Goal: Task Accomplishment & Management: Manage account settings

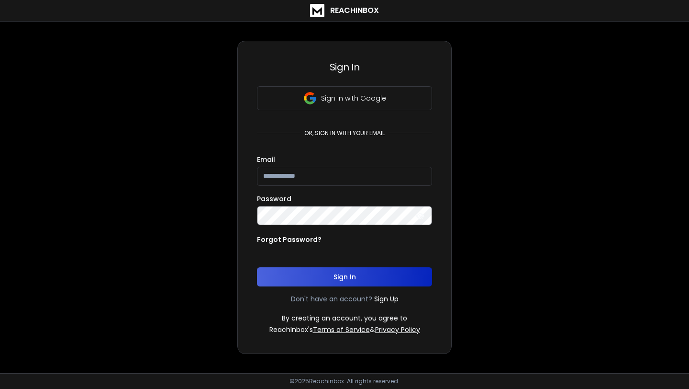
type input "**********"
click at [354, 272] on button "Sign In" at bounding box center [344, 276] width 175 height 19
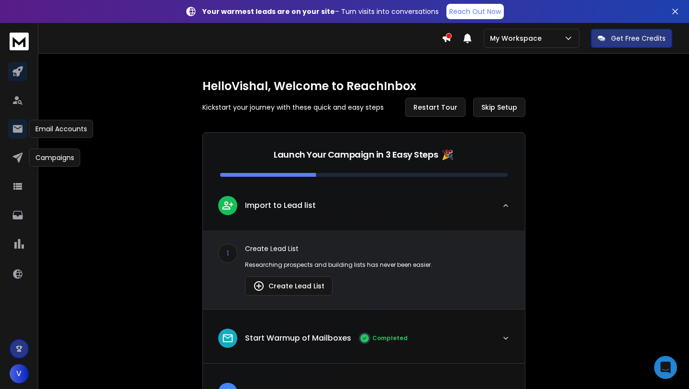
click at [14, 130] on icon at bounding box center [18, 129] width 10 height 8
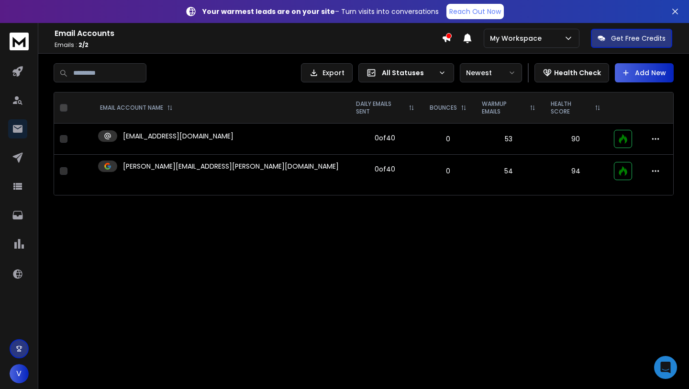
click at [428, 168] on p "0" at bounding box center [448, 171] width 41 height 10
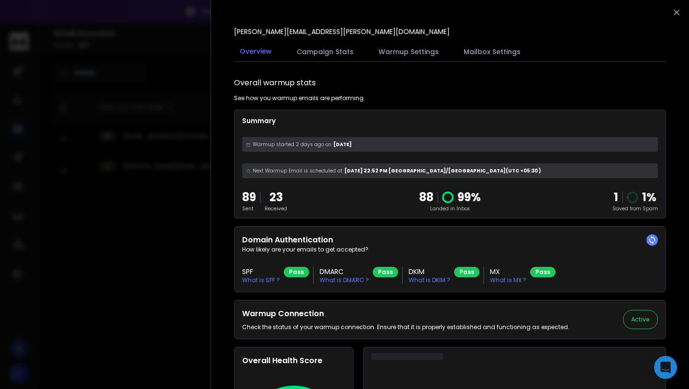
click at [142, 248] on div at bounding box center [344, 194] width 689 height 389
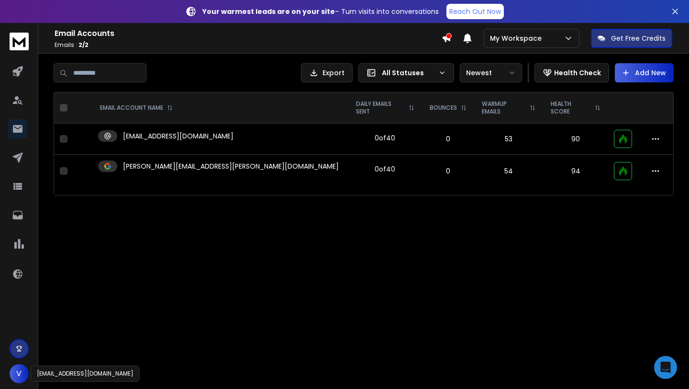
click at [20, 372] on span "V" at bounding box center [19, 373] width 19 height 19
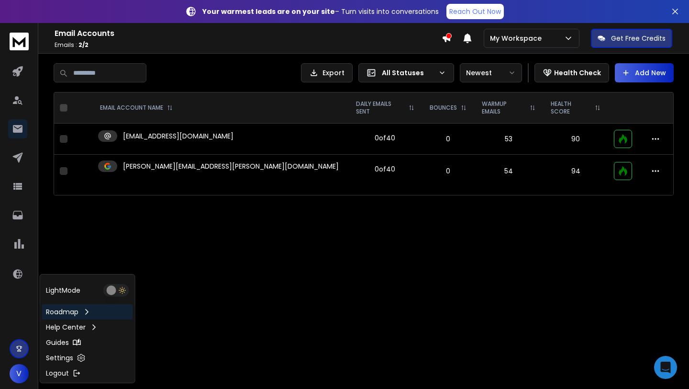
click at [119, 289] on icon at bounding box center [123, 290] width 8 height 8
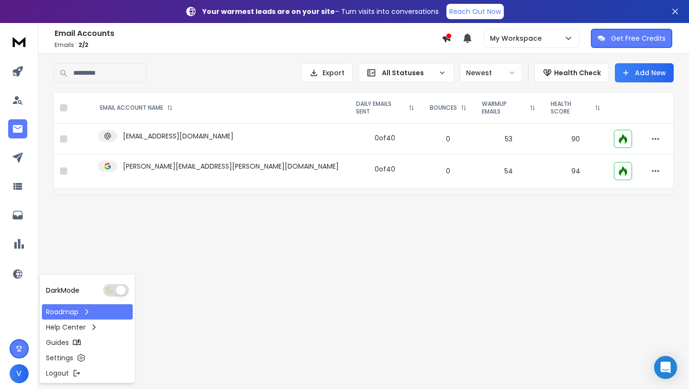
click at [287, 226] on div "Your warmest leads are on your site – Turn visits into conversations Reach Out …" at bounding box center [344, 194] width 689 height 389
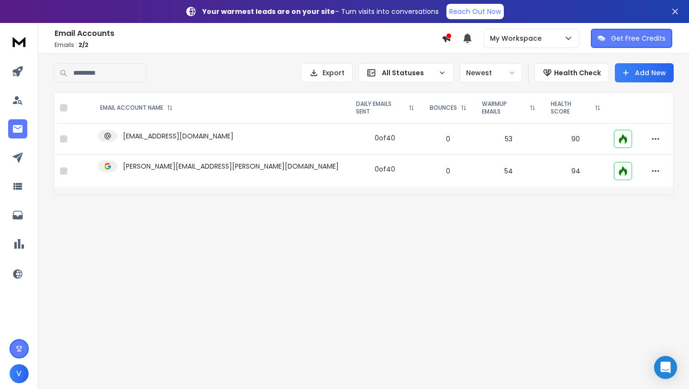
click at [674, 11] on icon at bounding box center [675, 11] width 9 height 9
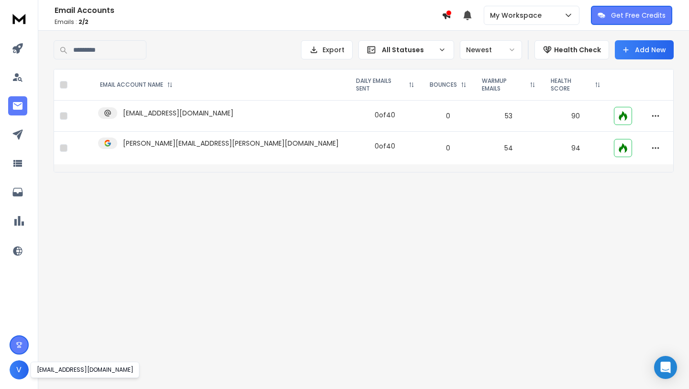
click at [17, 370] on span "V" at bounding box center [19, 369] width 19 height 19
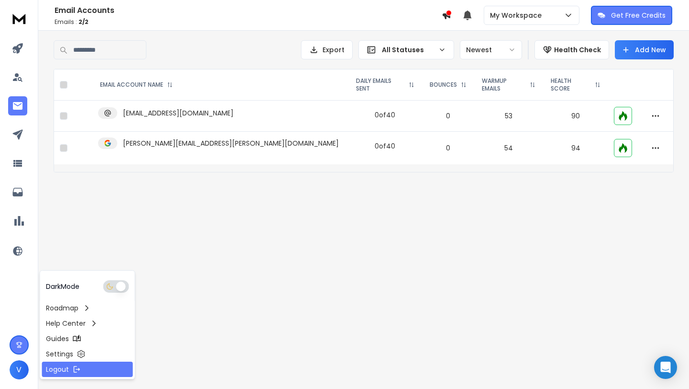
click at [54, 372] on p "Logout" at bounding box center [57, 369] width 23 height 10
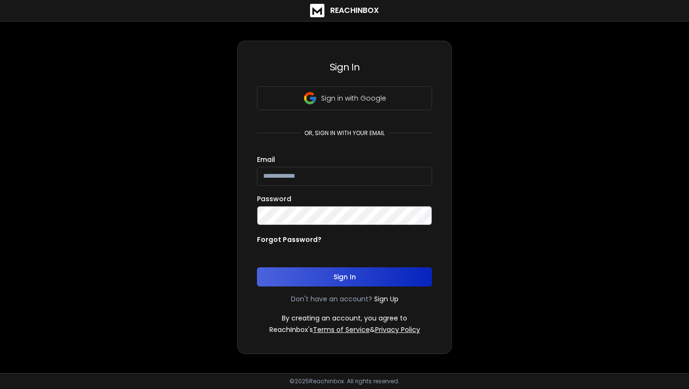
type input "**********"
click at [347, 280] on button "Sign In" at bounding box center [344, 276] width 175 height 19
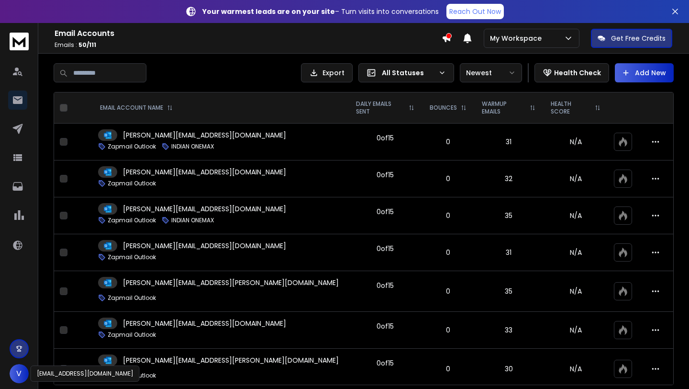
click at [19, 373] on span "V" at bounding box center [19, 373] width 19 height 19
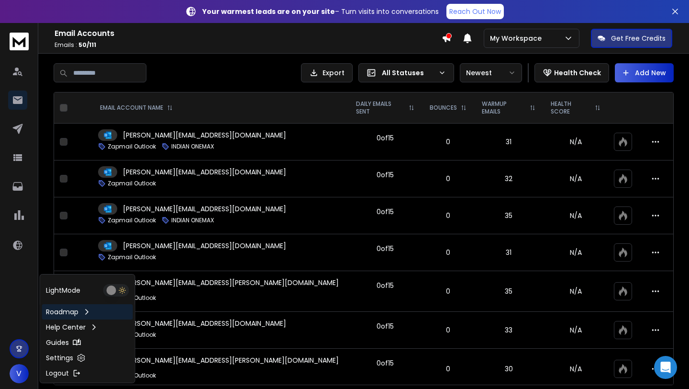
click at [114, 284] on button "button" at bounding box center [116, 290] width 26 height 12
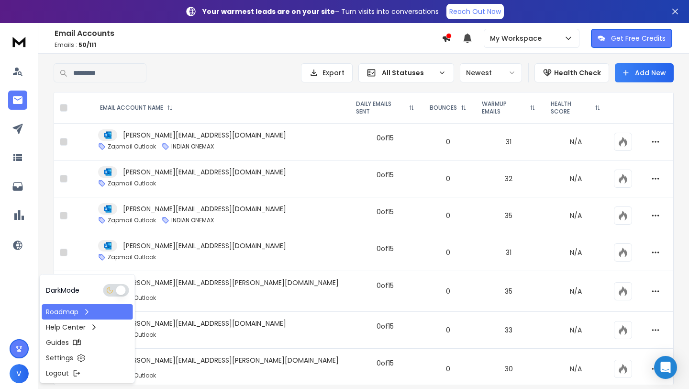
click at [200, 69] on div at bounding box center [175, 72] width 242 height 19
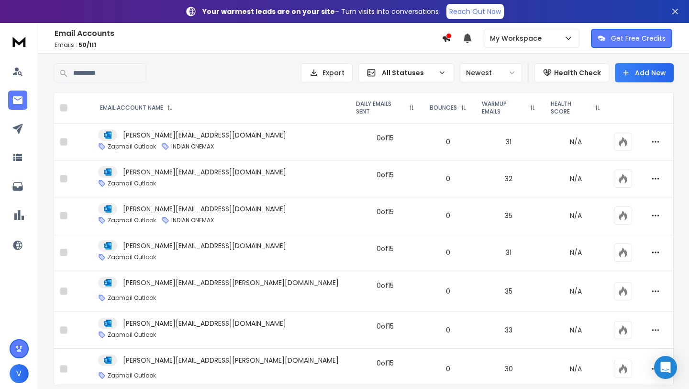
click at [432, 76] on p "All Statuses" at bounding box center [408, 73] width 53 height 10
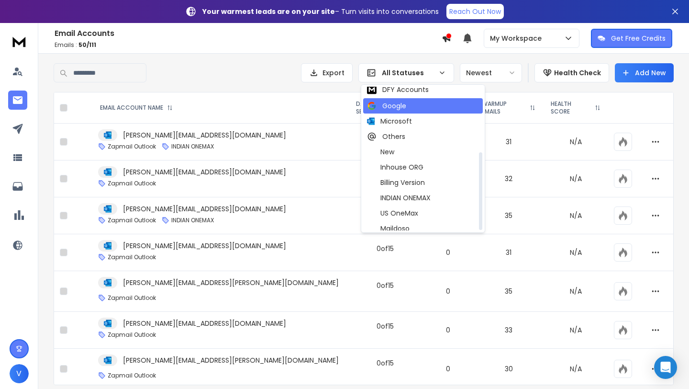
scroll to position [121, 0]
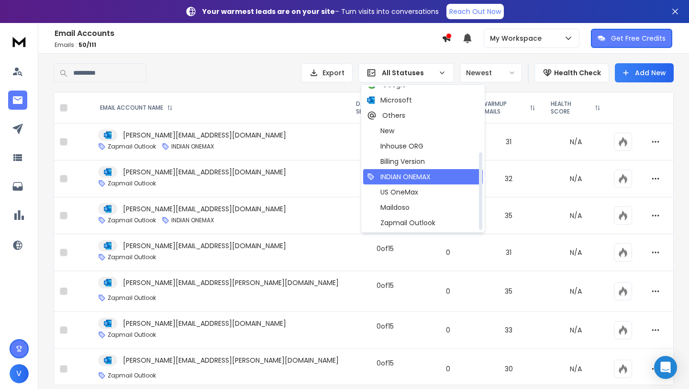
click at [408, 176] on div "INDIAN ONEMAX" at bounding box center [399, 177] width 64 height 10
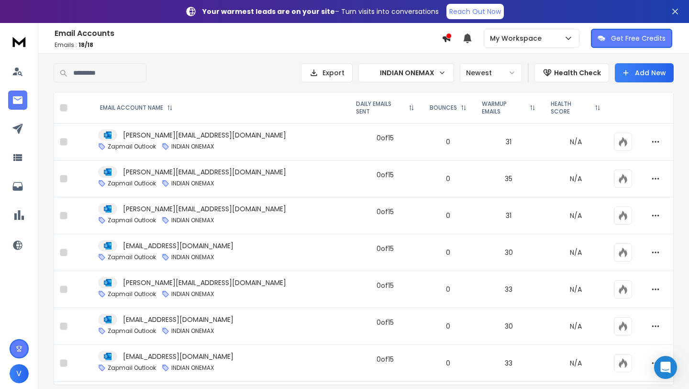
click at [259, 50] on div "Email Accounts Emails : 18 / 18 My Workspace Get Free Credits" at bounding box center [344, 38] width 689 height 31
click at [430, 77] on p "INDIAN ONEMAX" at bounding box center [407, 73] width 55 height 10
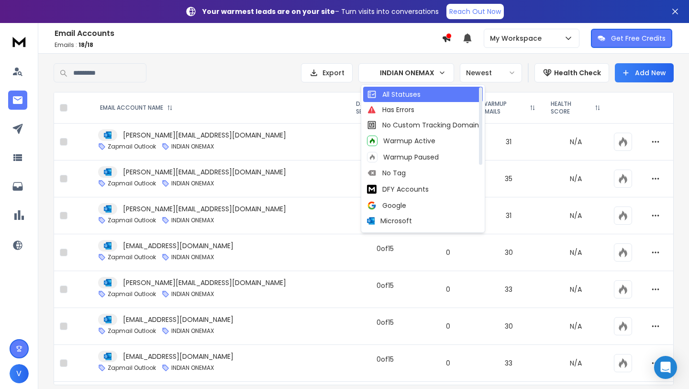
click at [409, 96] on div "All Statuses" at bounding box center [394, 95] width 54 height 10
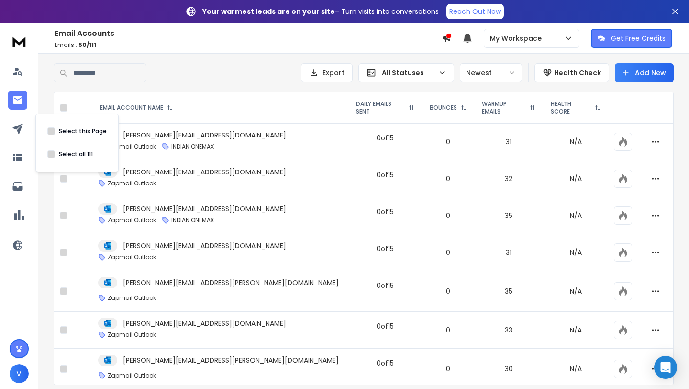
click at [65, 108] on button "Select this Page" at bounding box center [64, 108] width 8 height 8
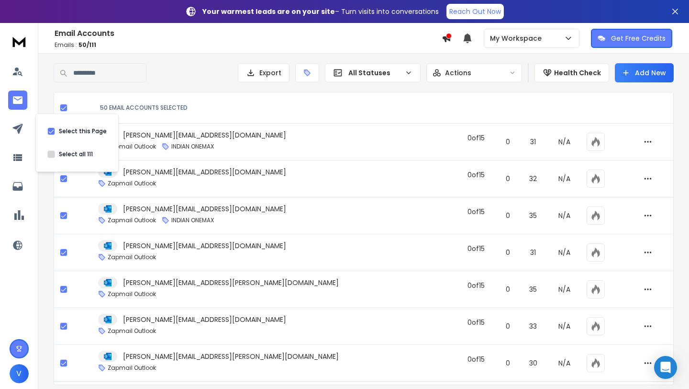
click at [51, 155] on button "Select this Page" at bounding box center [51, 154] width 8 height 8
click at [450, 79] on button "Actions" at bounding box center [475, 72] width 96 height 19
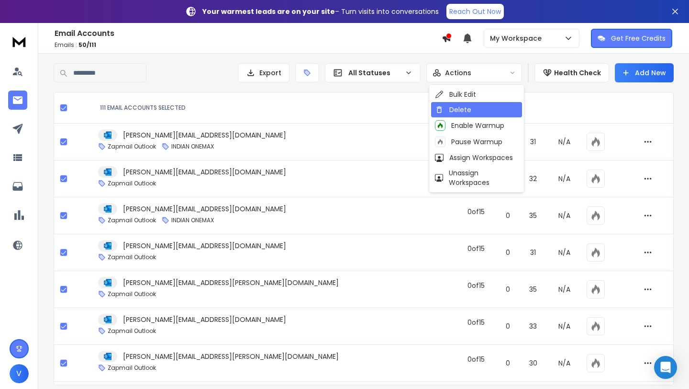
click at [459, 111] on div "Delete" at bounding box center [453, 110] width 36 height 10
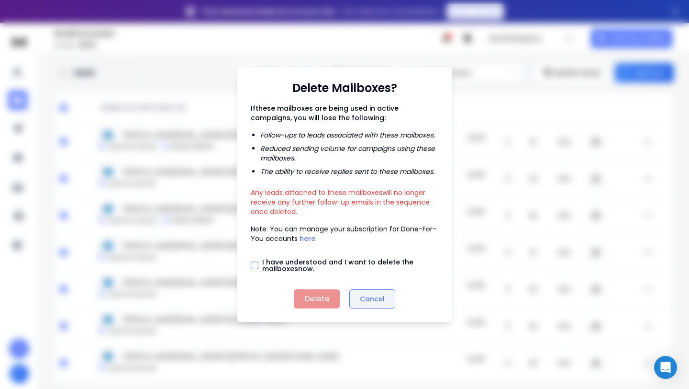
click at [253, 265] on button "I have understood and I want to delete the mailbox es now." at bounding box center [255, 265] width 8 height 8
click at [320, 297] on button "Delete" at bounding box center [317, 298] width 46 height 19
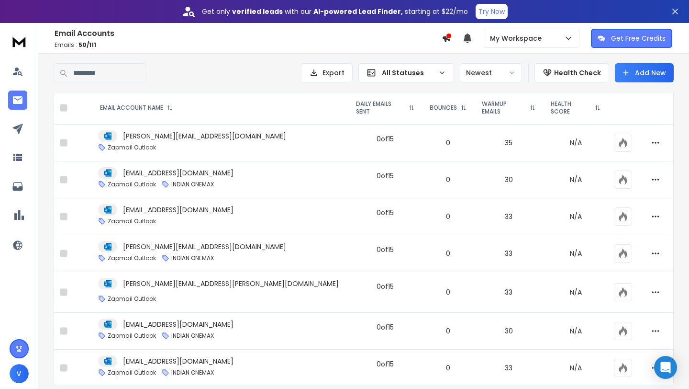
scroll to position [950, 0]
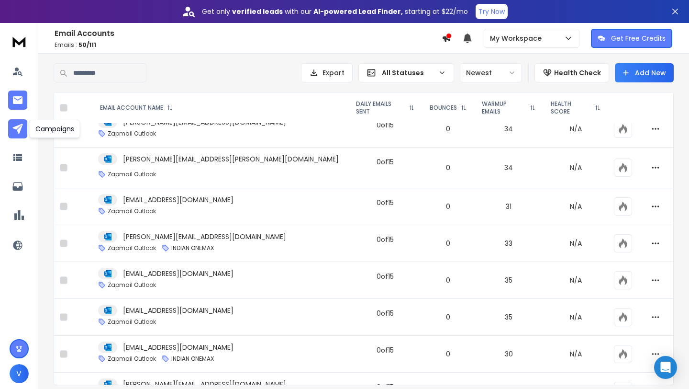
click at [17, 124] on icon at bounding box center [17, 128] width 11 height 11
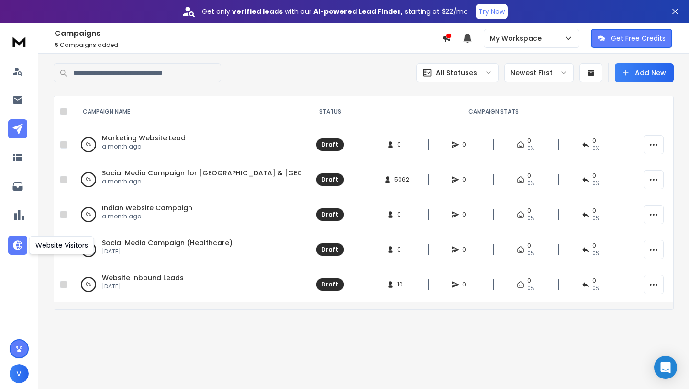
click at [19, 239] on icon at bounding box center [17, 244] width 11 height 11
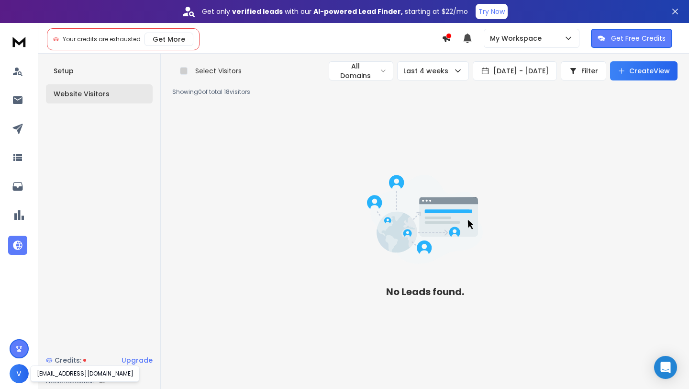
click at [22, 379] on span "V" at bounding box center [19, 373] width 19 height 19
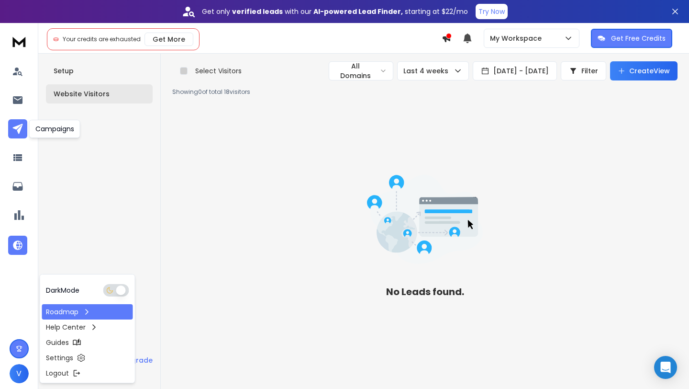
click at [20, 122] on link at bounding box center [17, 128] width 19 height 19
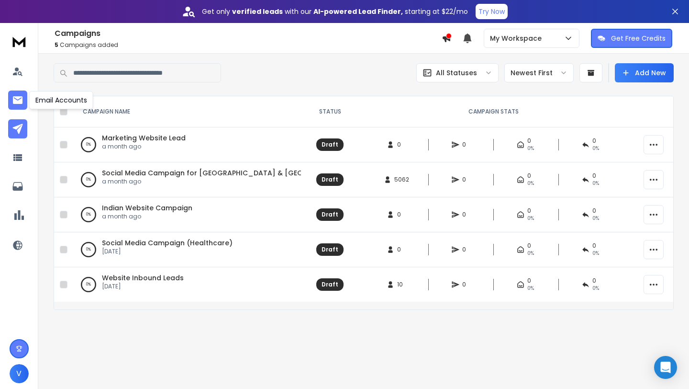
click at [20, 104] on icon at bounding box center [17, 99] width 11 height 11
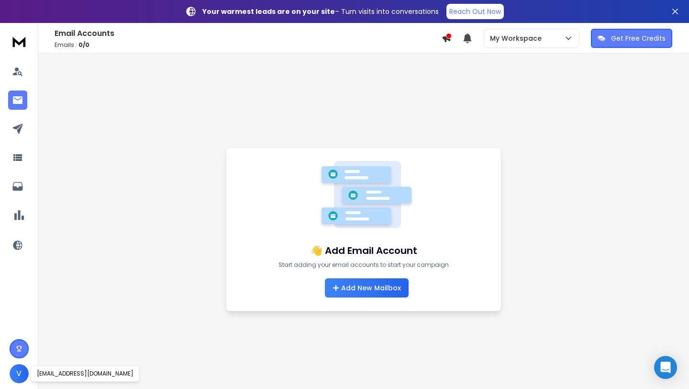
click at [16, 372] on span "V" at bounding box center [19, 373] width 19 height 19
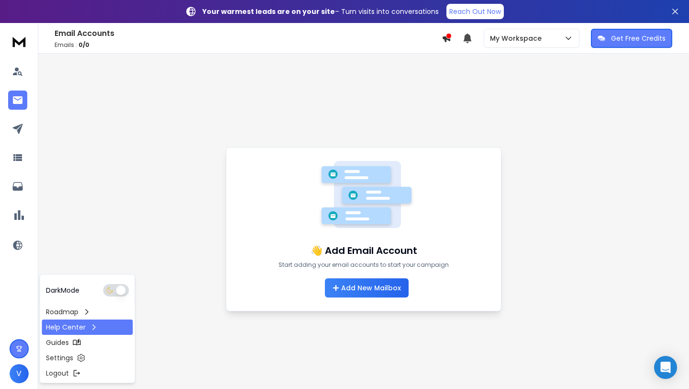
click at [113, 186] on div "👋 Add Email Account Start adding your email accounts to start your campaign Add…" at bounding box center [364, 229] width 621 height 164
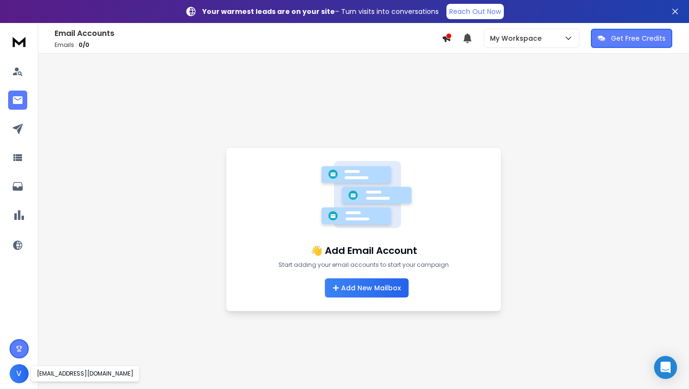
click at [27, 366] on button "V" at bounding box center [19, 373] width 19 height 19
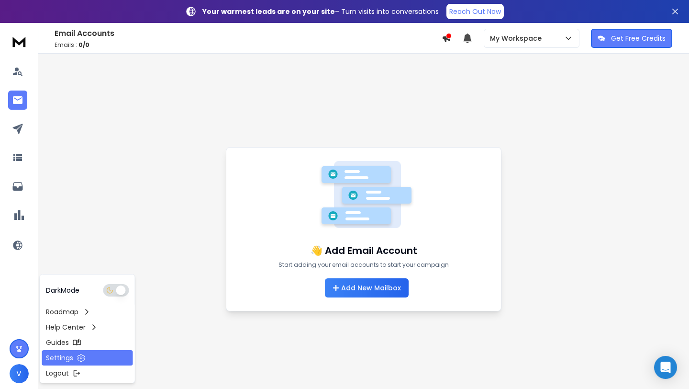
click at [67, 357] on p "Settings" at bounding box center [59, 358] width 27 height 10
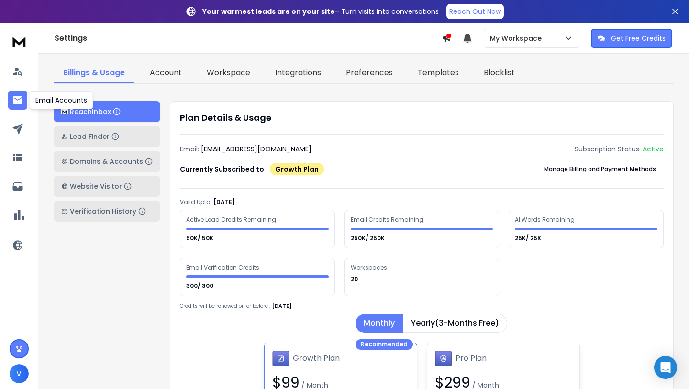
click at [12, 97] on icon at bounding box center [17, 99] width 11 height 11
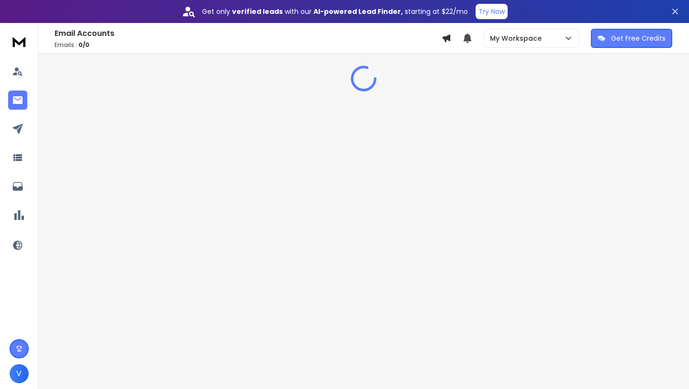
click at [361, 199] on div "Get only verified leads with our AI-powered Lead Finder, starting at $22/mo Try…" at bounding box center [344, 194] width 689 height 389
click at [21, 372] on span "V" at bounding box center [19, 373] width 19 height 19
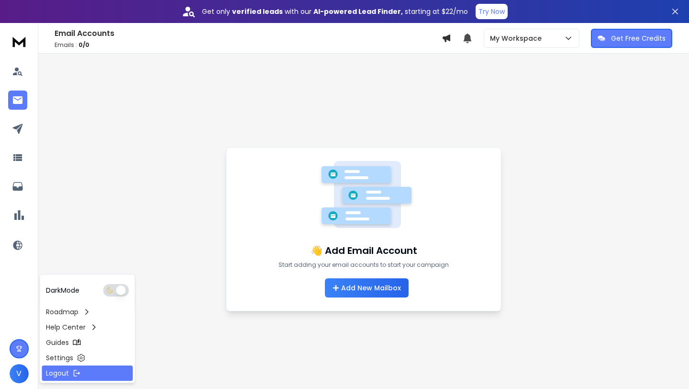
click at [96, 370] on div "Logout" at bounding box center [87, 372] width 91 height 15
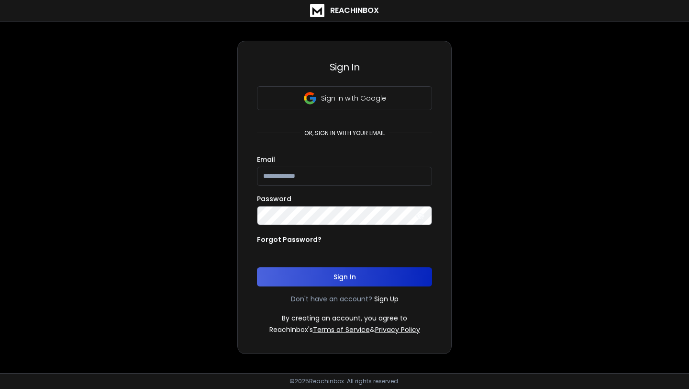
type input "**********"
click at [338, 277] on button "Sign In" at bounding box center [344, 276] width 175 height 19
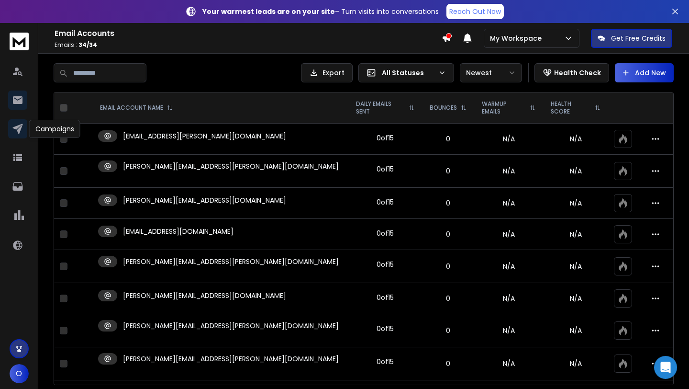
click at [13, 136] on link at bounding box center [17, 128] width 19 height 19
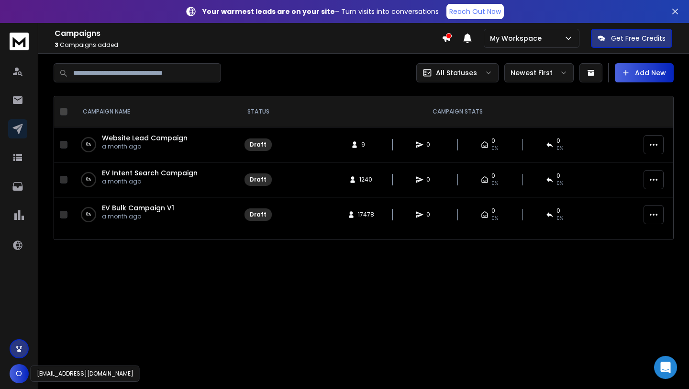
click at [23, 383] on button "O" at bounding box center [19, 373] width 19 height 19
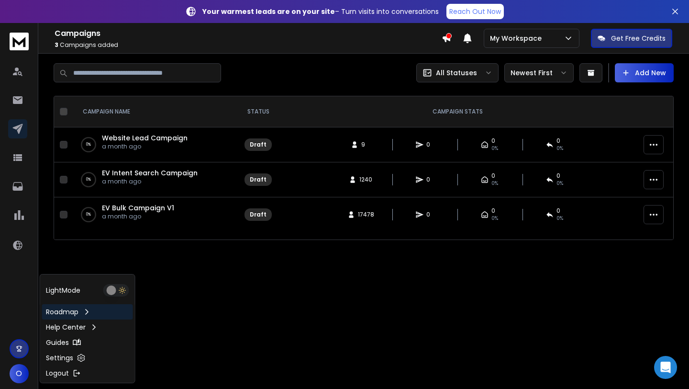
click at [120, 288] on icon at bounding box center [123, 290] width 8 height 8
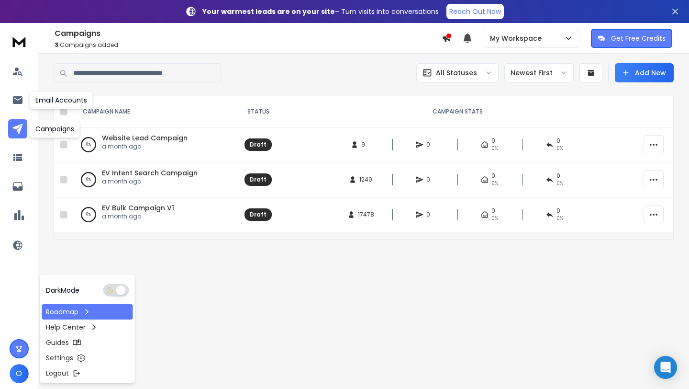
click at [11, 86] on div at bounding box center [19, 160] width 22 height 197
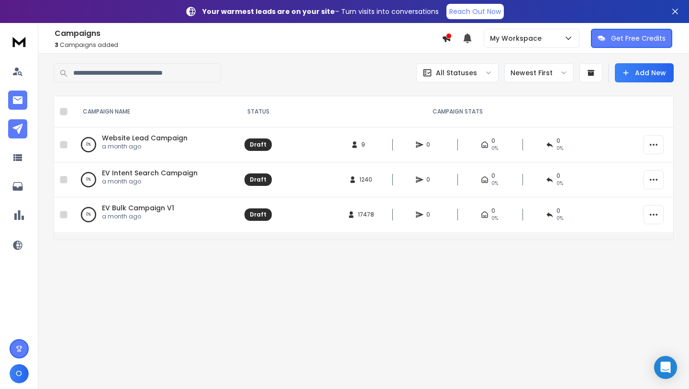
click at [21, 107] on link at bounding box center [17, 99] width 19 height 19
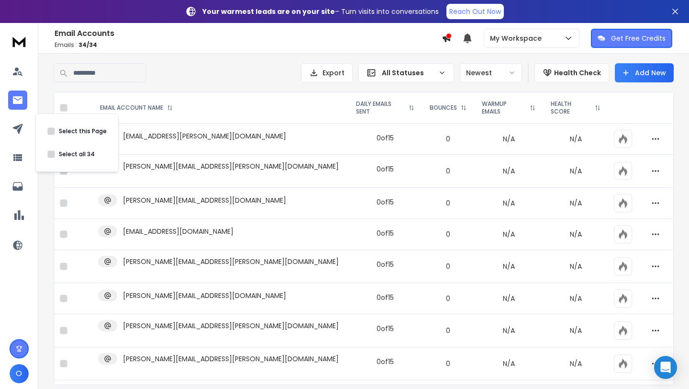
click at [50, 152] on button "Select this Page" at bounding box center [51, 154] width 8 height 8
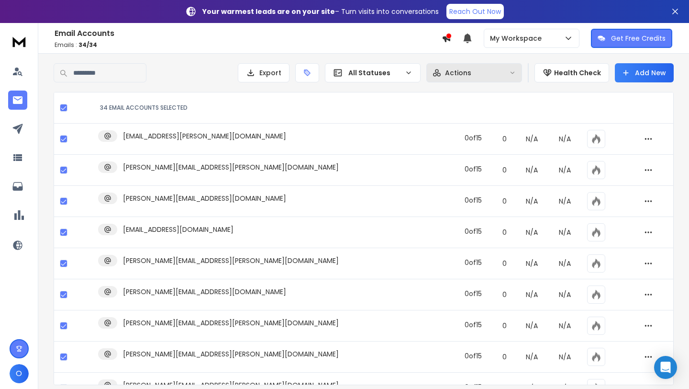
click at [472, 75] on p "Actions" at bounding box center [458, 73] width 26 height 10
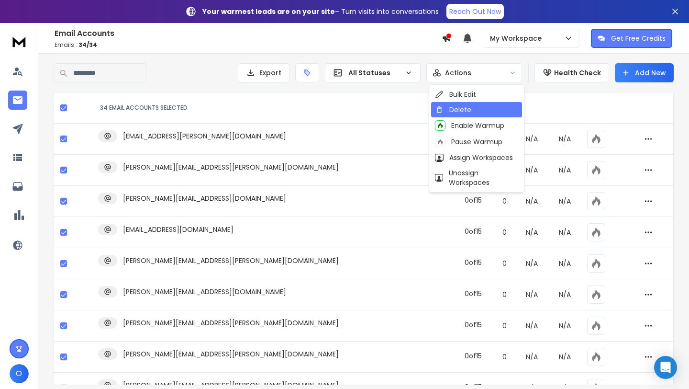
click at [476, 111] on div "Delete" at bounding box center [476, 109] width 91 height 15
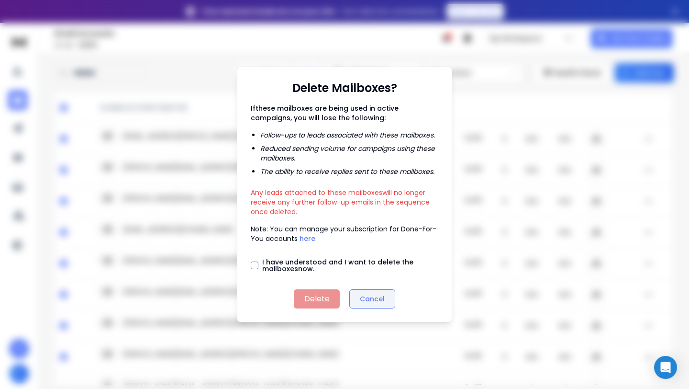
click at [258, 264] on button "I have understood and I want to delete the mailbox es now." at bounding box center [255, 265] width 8 height 8
click at [318, 308] on button "Delete" at bounding box center [317, 298] width 46 height 19
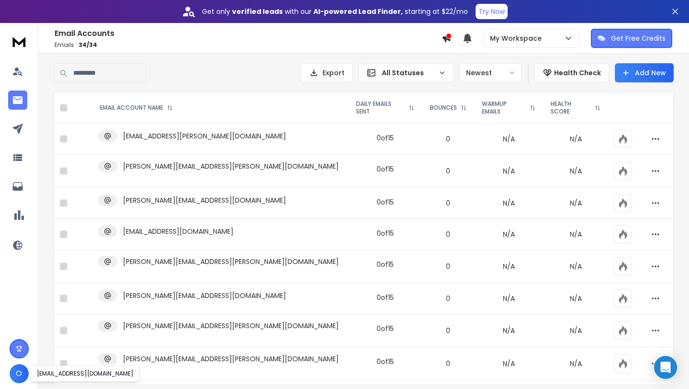
click at [15, 372] on span "O" at bounding box center [19, 373] width 19 height 19
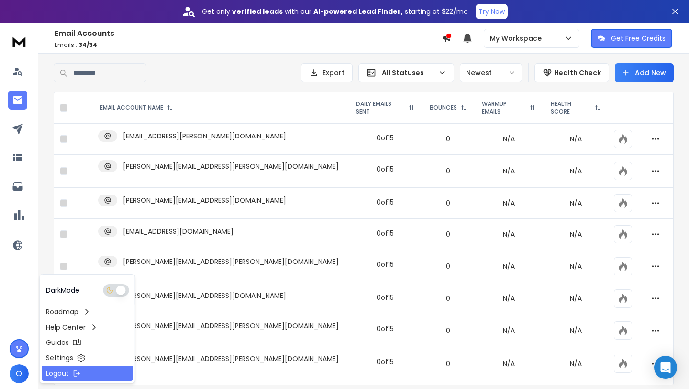
click at [51, 374] on p "Logout" at bounding box center [57, 373] width 23 height 10
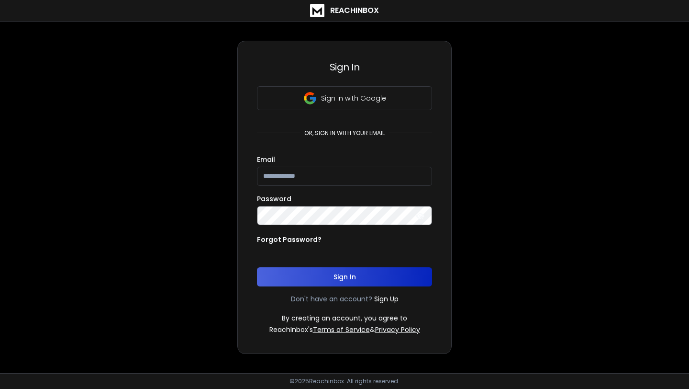
type input "**********"
click at [350, 285] on button "Sign In" at bounding box center [344, 276] width 175 height 19
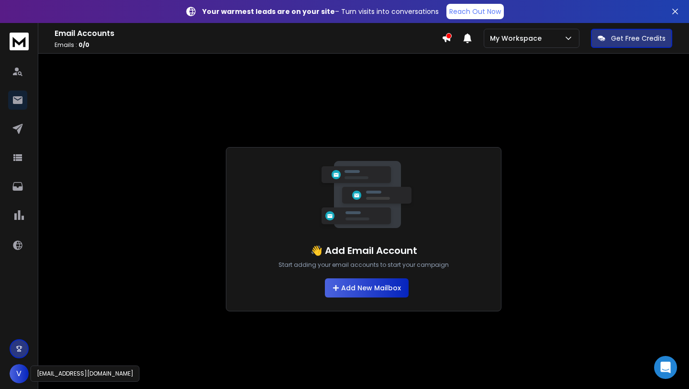
click at [19, 374] on span "V" at bounding box center [19, 373] width 19 height 19
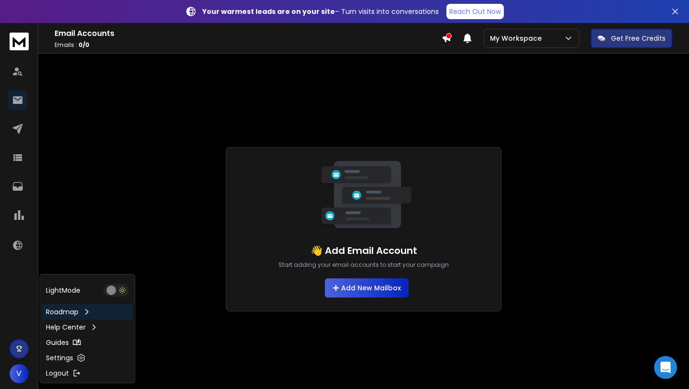
click at [116, 293] on button "button" at bounding box center [116, 290] width 26 height 12
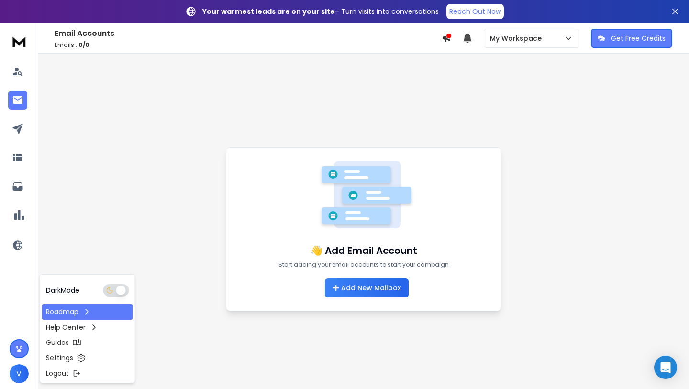
click at [130, 215] on div "👋 Add Email Account Start adding your email accounts to start your campaign Add…" at bounding box center [364, 229] width 621 height 164
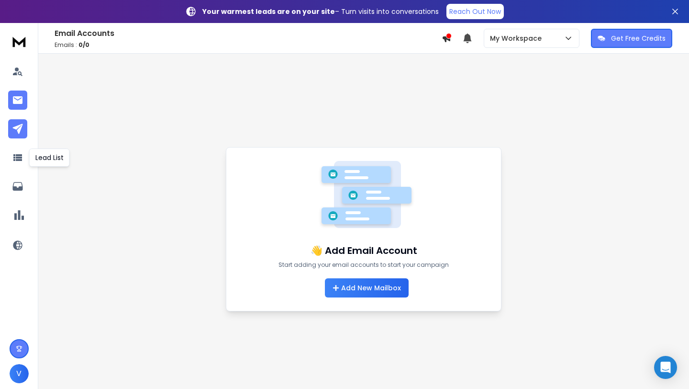
click at [14, 136] on link at bounding box center [17, 128] width 19 height 19
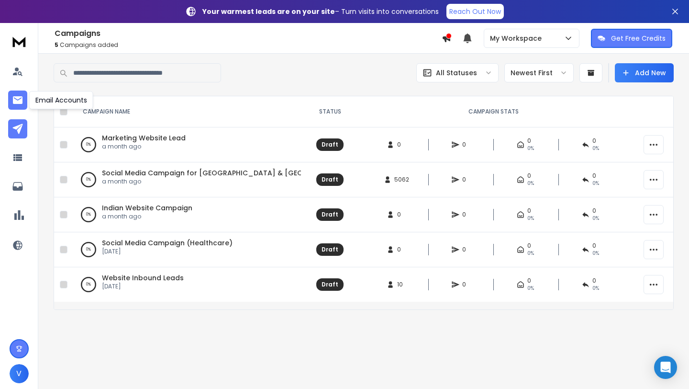
click at [20, 101] on icon at bounding box center [18, 100] width 10 height 8
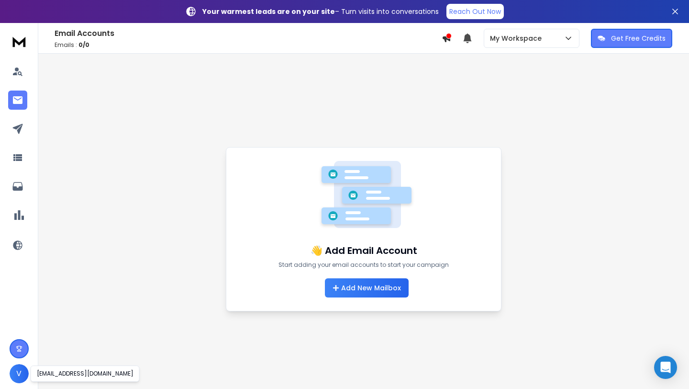
click at [27, 375] on span "V" at bounding box center [19, 373] width 19 height 19
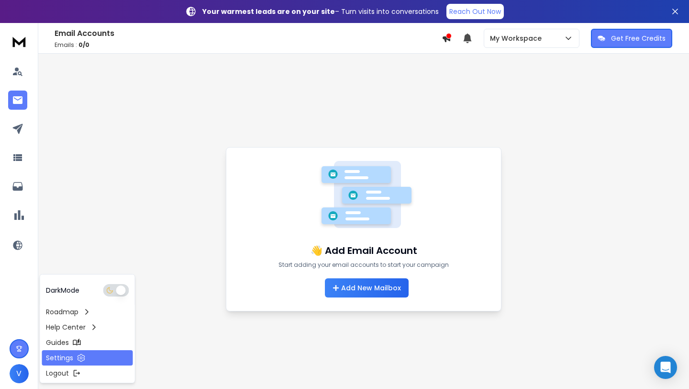
click at [84, 355] on icon at bounding box center [81, 357] width 9 height 9
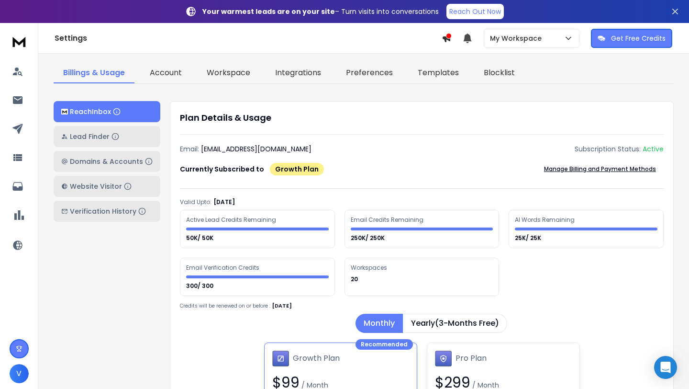
click at [169, 72] on link "Account" at bounding box center [165, 73] width 51 height 20
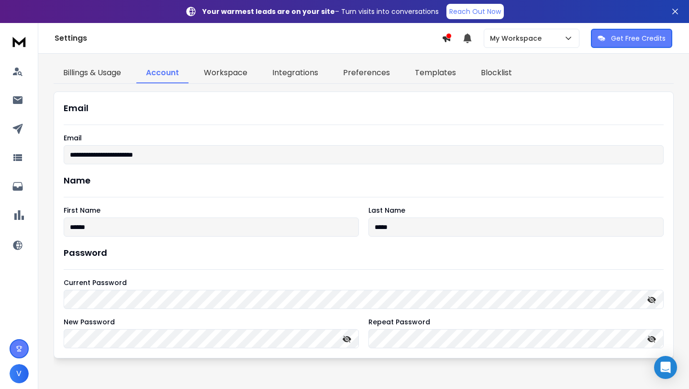
click at [224, 79] on link "Workspace" at bounding box center [225, 73] width 63 height 20
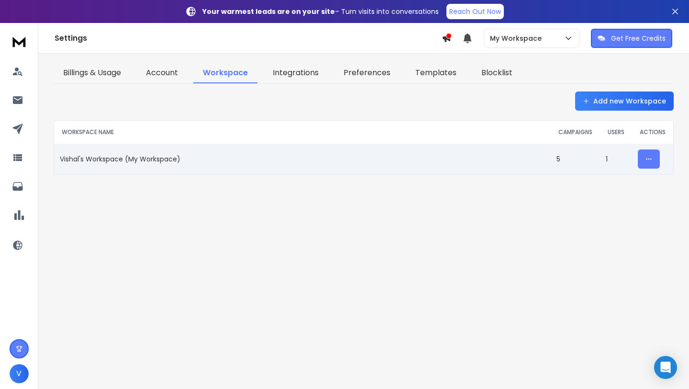
click at [647, 161] on icon "button" at bounding box center [649, 159] width 7 height 7
click at [623, 184] on p "Edit Workspace" at bounding box center [628, 181] width 51 height 10
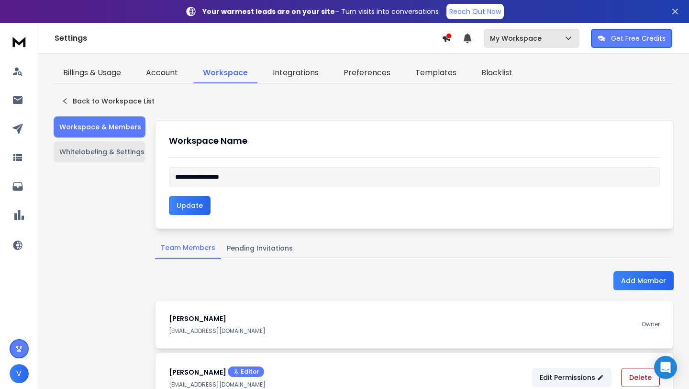
click at [507, 41] on p "My Workspace" at bounding box center [518, 39] width 56 height 10
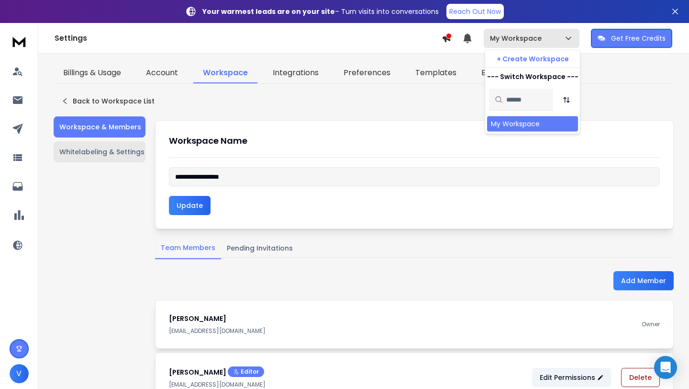
click at [507, 41] on p "My Workspace" at bounding box center [518, 39] width 56 height 10
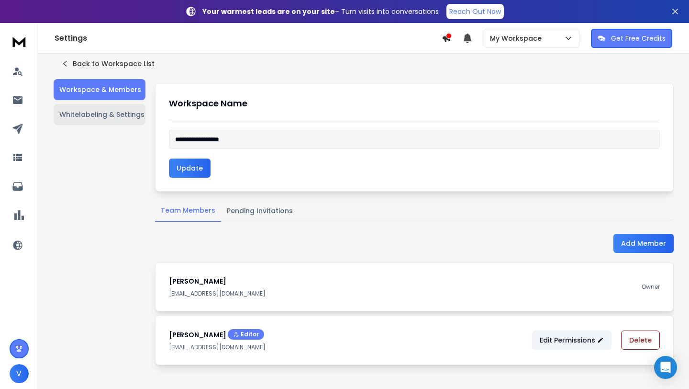
scroll to position [40, 0]
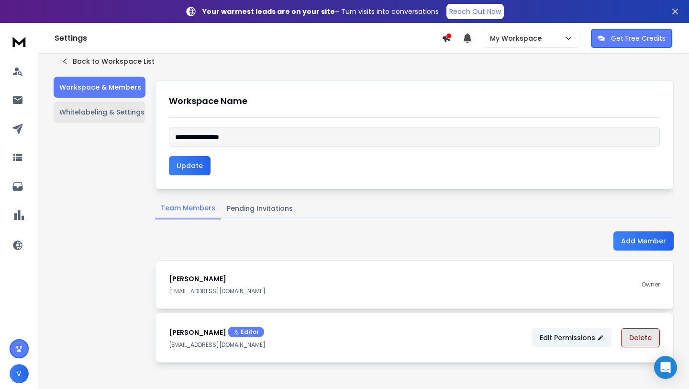
click at [638, 334] on button "Delete" at bounding box center [640, 337] width 39 height 19
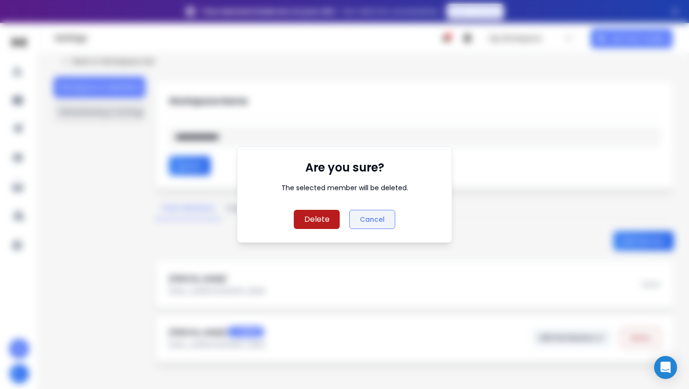
click at [316, 221] on button "Delete" at bounding box center [317, 219] width 46 height 19
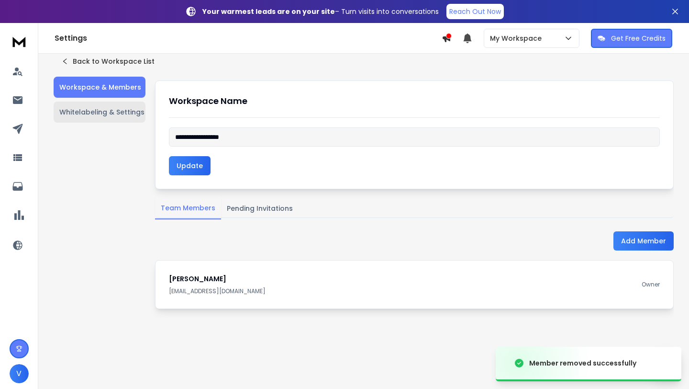
click at [270, 212] on button "Pending Invitations" at bounding box center [260, 208] width 78 height 21
click at [191, 209] on button "Team Members" at bounding box center [188, 208] width 66 height 22
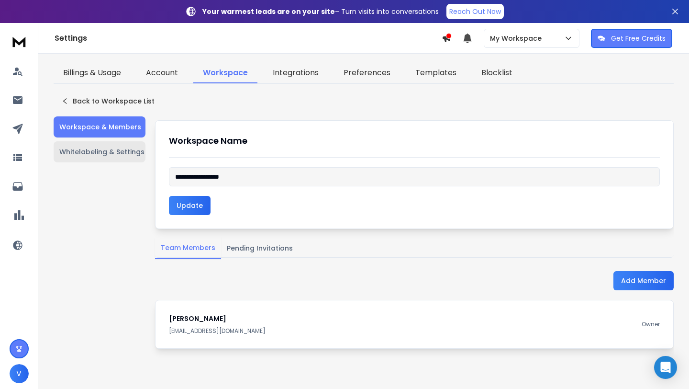
click at [110, 155] on button "Whitelabeling & Settings" at bounding box center [100, 151] width 92 height 21
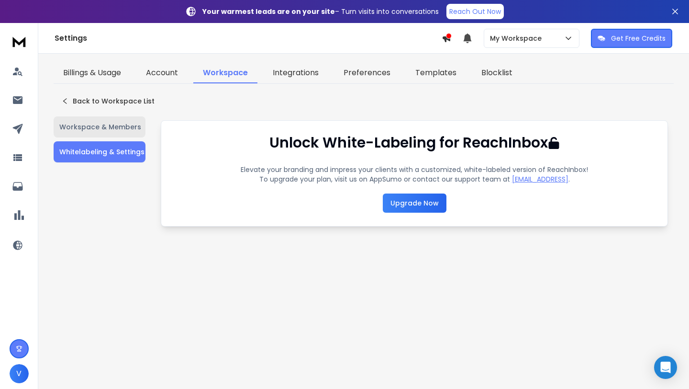
click at [96, 128] on button "Workspace & Members" at bounding box center [100, 126] width 92 height 21
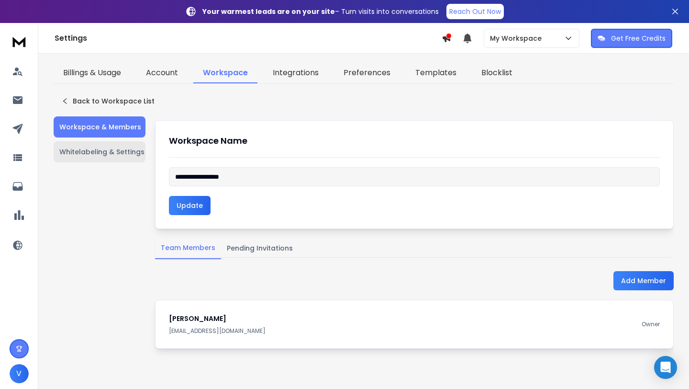
click at [170, 71] on link "Account" at bounding box center [161, 73] width 51 height 20
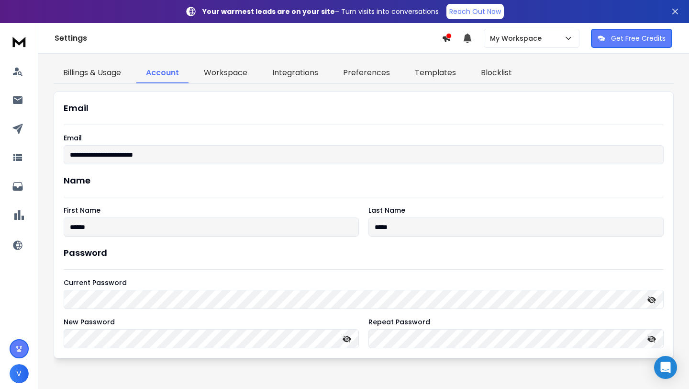
click at [104, 82] on link "Billings & Usage" at bounding box center [92, 73] width 77 height 20
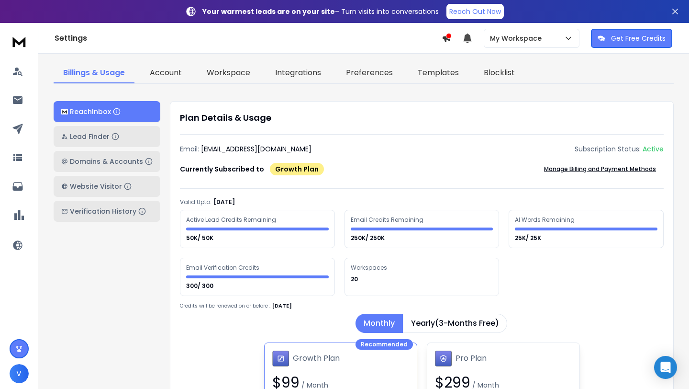
click at [87, 140] on button "Lead Finder" at bounding box center [107, 136] width 107 height 21
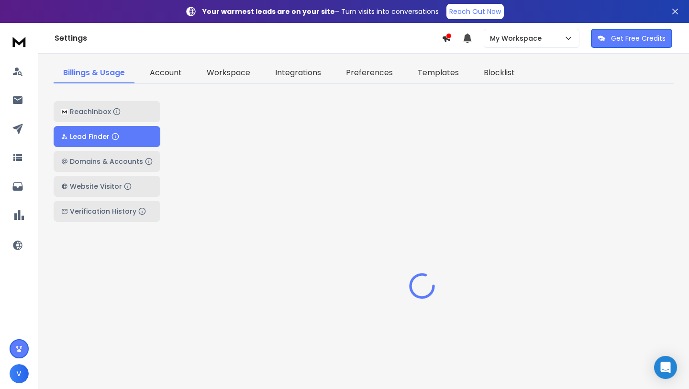
click at [90, 158] on button "Domains & Accounts" at bounding box center [107, 161] width 107 height 21
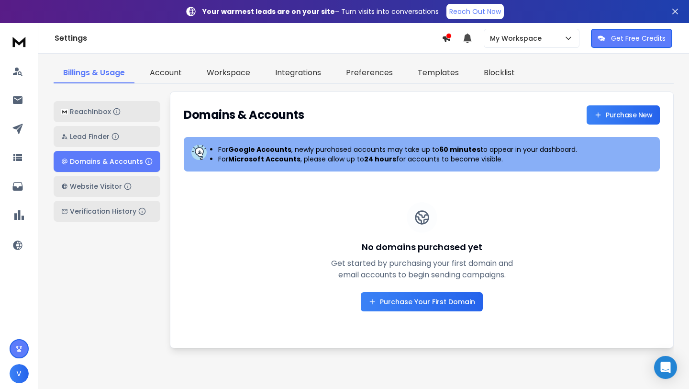
click at [93, 182] on button "Website Visitor" at bounding box center [107, 186] width 107 height 21
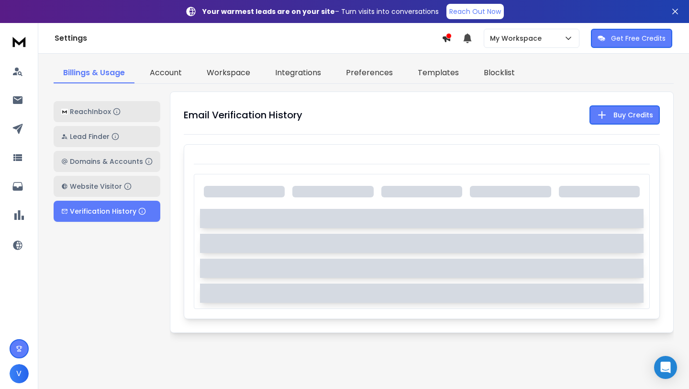
click at [95, 209] on button "Verification History" at bounding box center [107, 211] width 107 height 21
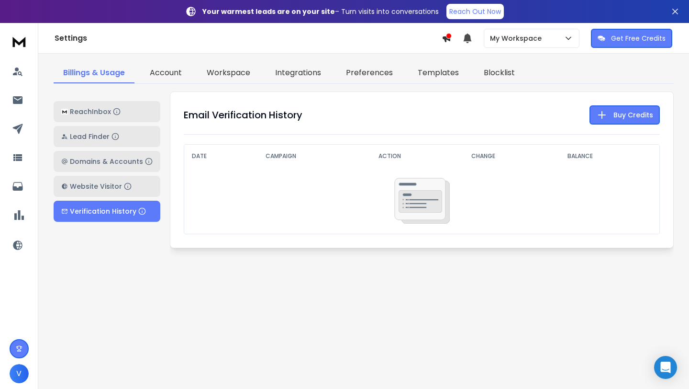
click at [95, 76] on link "Billings & Usage" at bounding box center [94, 73] width 81 height 20
click at [490, 42] on button "My Workspace" at bounding box center [532, 38] width 96 height 19
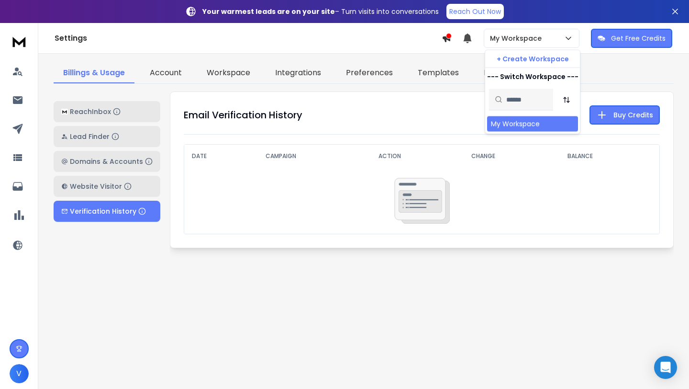
click at [543, 127] on div "My Workspace" at bounding box center [532, 123] width 91 height 15
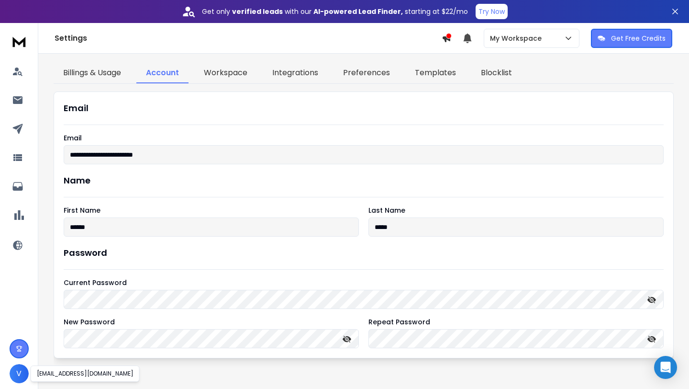
click at [16, 373] on span "V" at bounding box center [19, 373] width 19 height 19
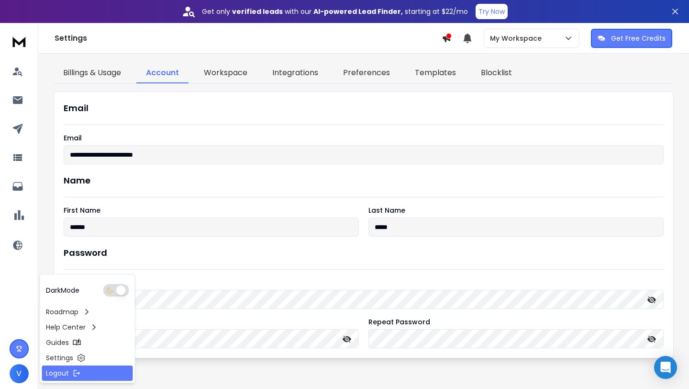
click at [58, 374] on p "Logout" at bounding box center [57, 373] width 23 height 10
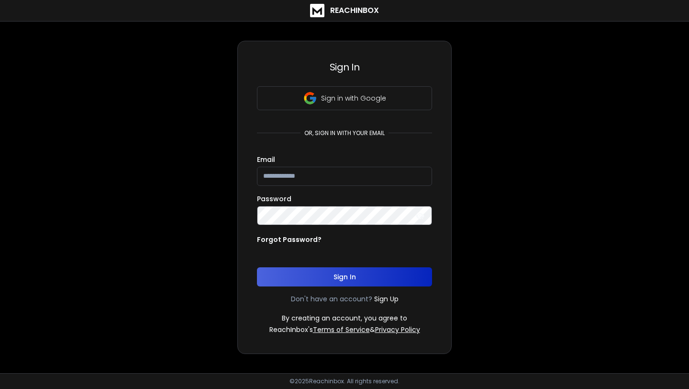
type input "**********"
click at [421, 216] on icon at bounding box center [420, 216] width 7 height 7
click at [383, 176] on input "**********" at bounding box center [344, 176] width 175 height 19
click at [342, 274] on button "Sign In" at bounding box center [344, 276] width 175 height 19
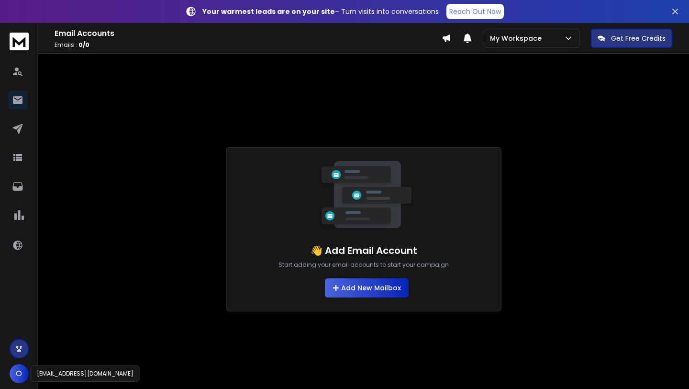
click at [20, 371] on span "O" at bounding box center [19, 373] width 19 height 19
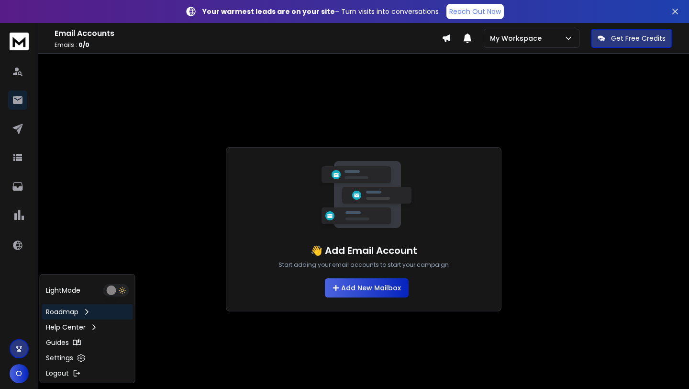
click at [119, 289] on icon at bounding box center [123, 290] width 8 height 8
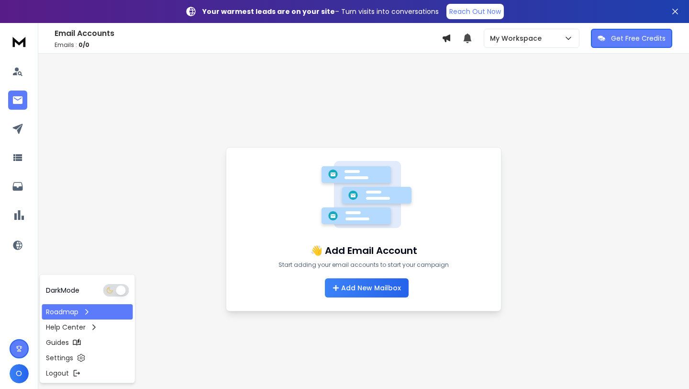
click at [145, 174] on div "👋 Add Email Account Start adding your email accounts to start your campaign Add…" at bounding box center [364, 229] width 621 height 164
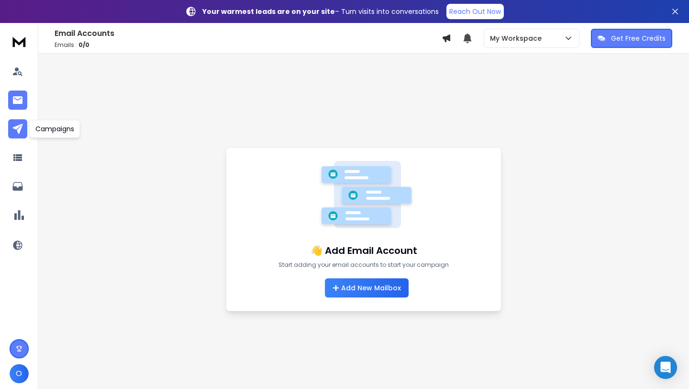
click at [15, 127] on icon at bounding box center [17, 129] width 10 height 10
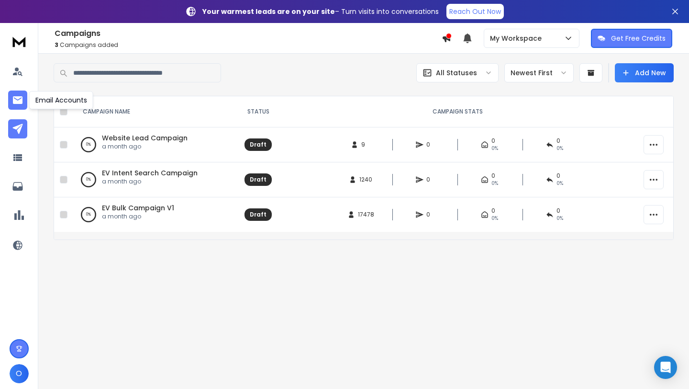
click at [18, 95] on icon at bounding box center [17, 99] width 11 height 11
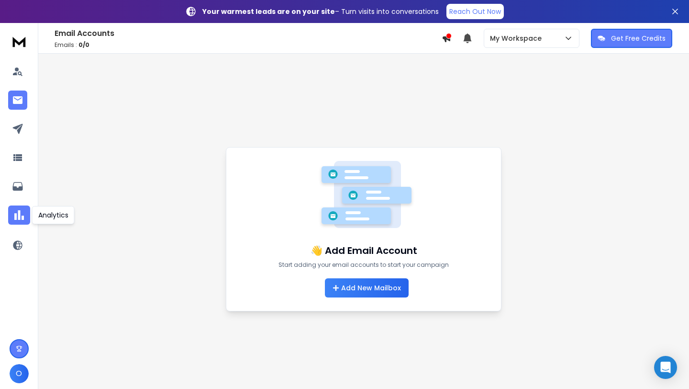
click at [21, 211] on icon at bounding box center [19, 215] width 14 height 14
